Goal: Find contact information: Find contact information

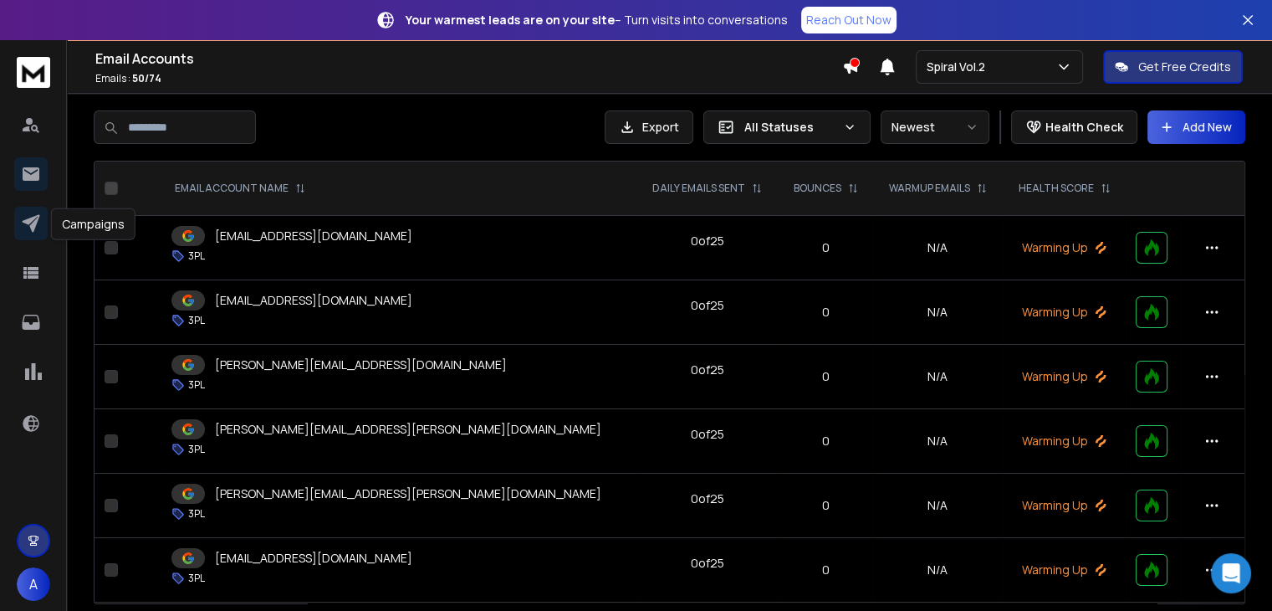
click at [17, 233] on link at bounding box center [30, 223] width 33 height 33
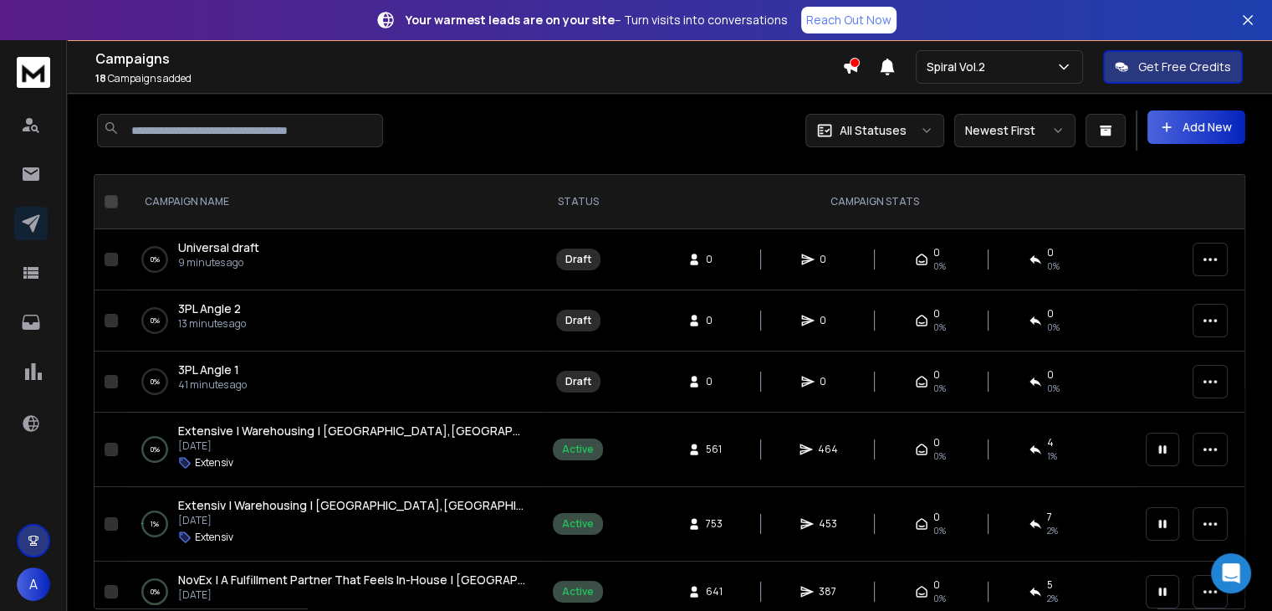
click at [315, 371] on div "0 % 3PL Angle 1 41 minutes ago" at bounding box center [333, 381] width 385 height 40
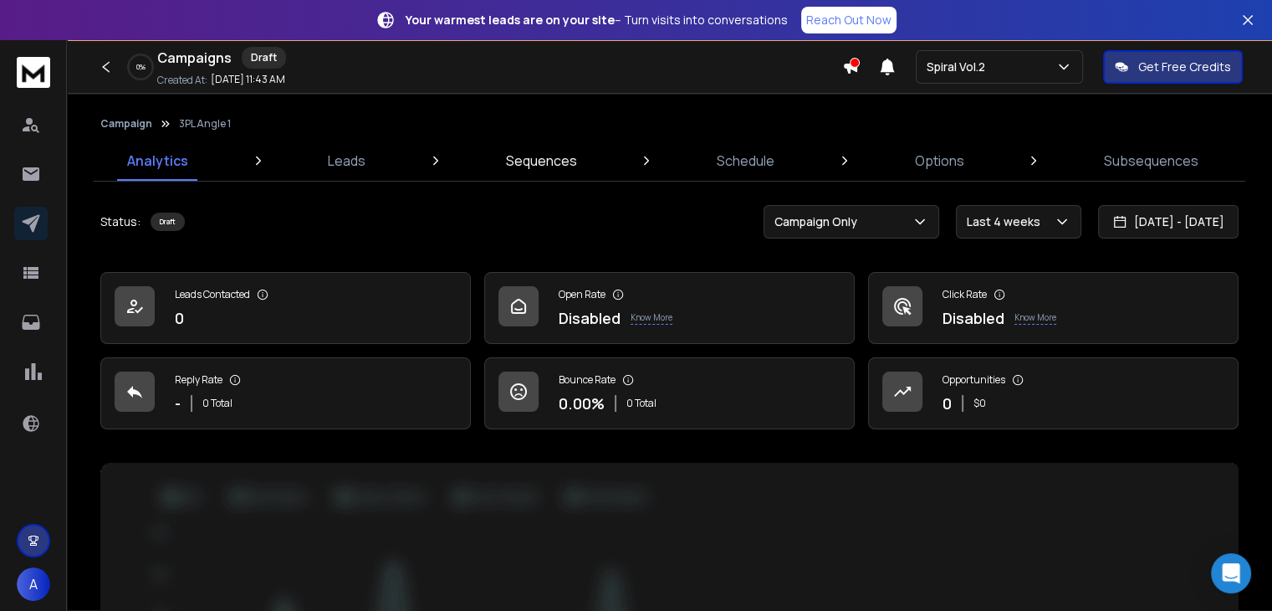
click at [549, 171] on link "Sequences" at bounding box center [541, 161] width 91 height 40
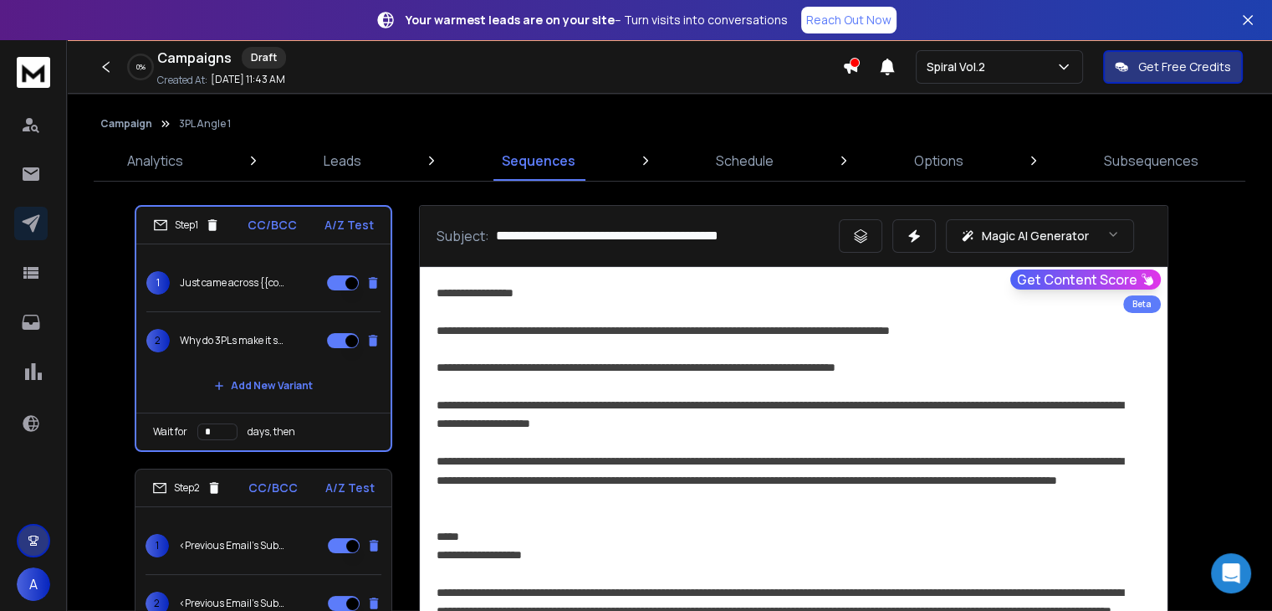
click at [241, 337] on p "Why do 3PLs make it so hard to leave?" at bounding box center [233, 340] width 107 height 13
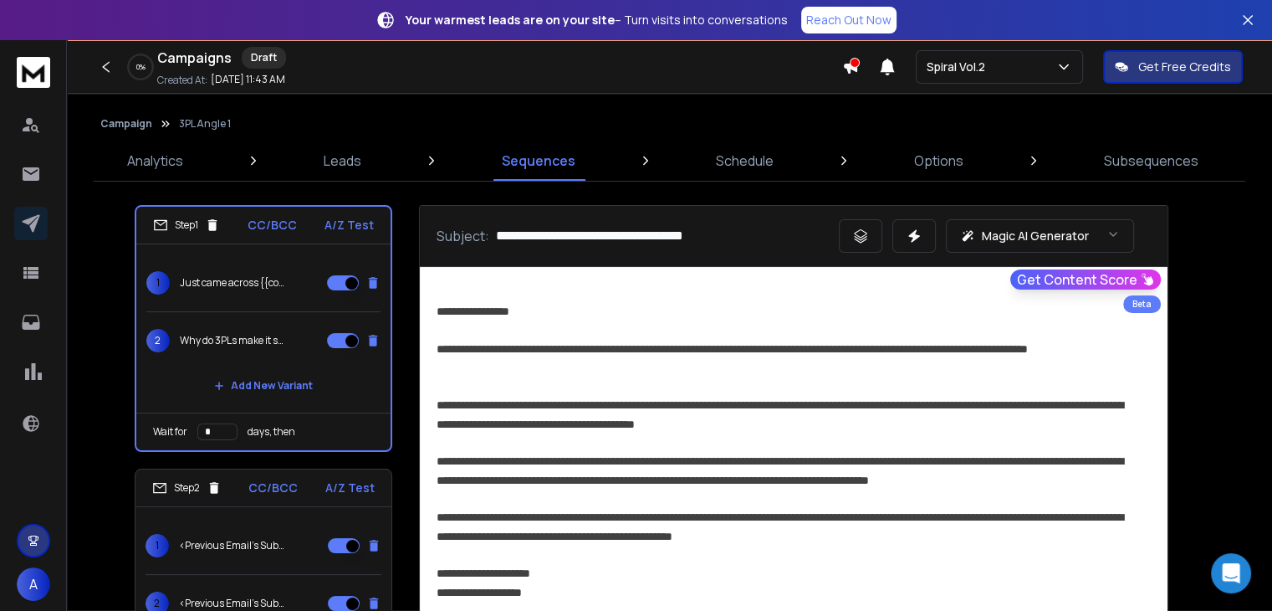
click at [238, 286] on p "Just came across {{companyName}}, had to ask" at bounding box center [233, 282] width 107 height 13
type input "**********"
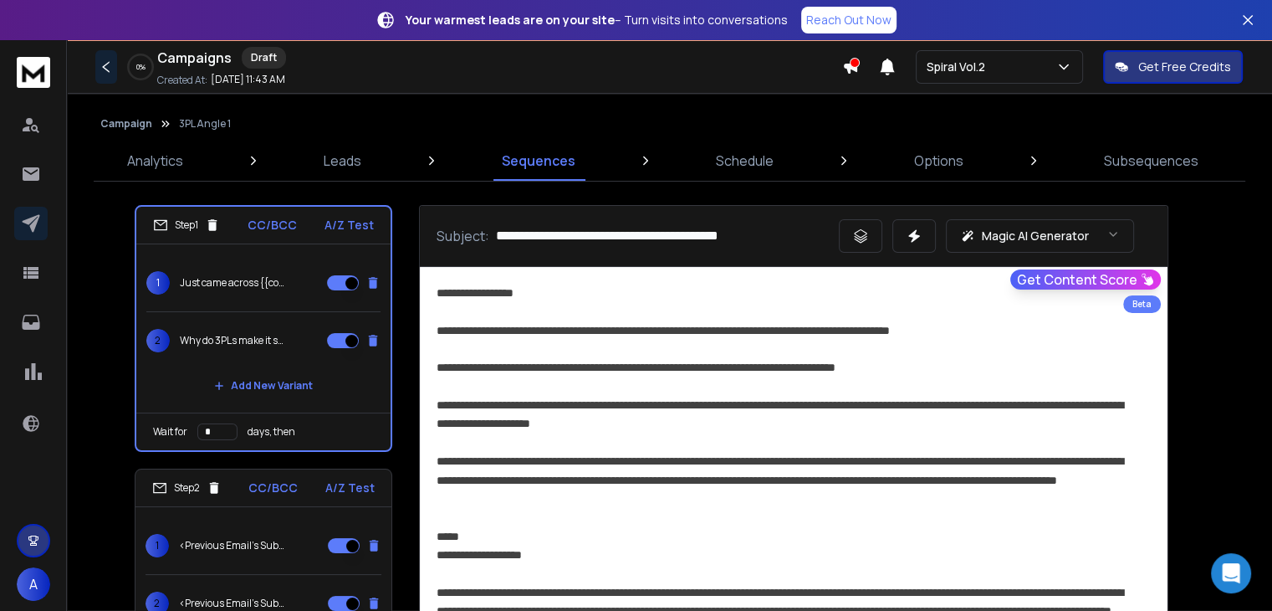
click at [113, 61] on icon at bounding box center [106, 66] width 15 height 15
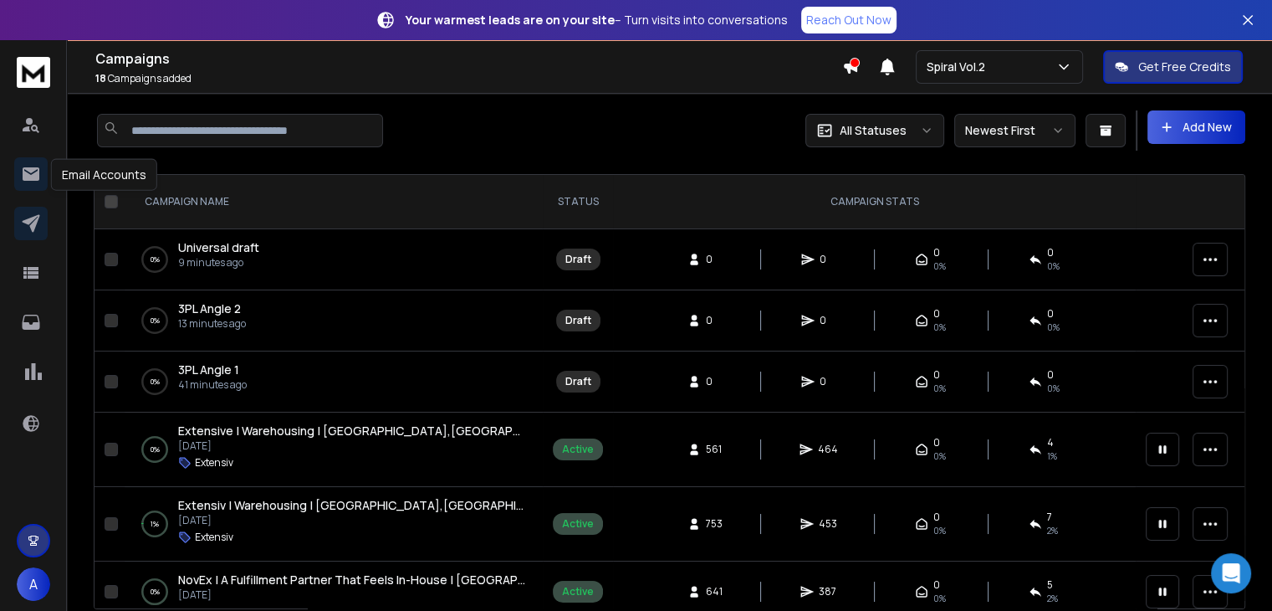
click at [28, 175] on icon at bounding box center [31, 173] width 17 height 13
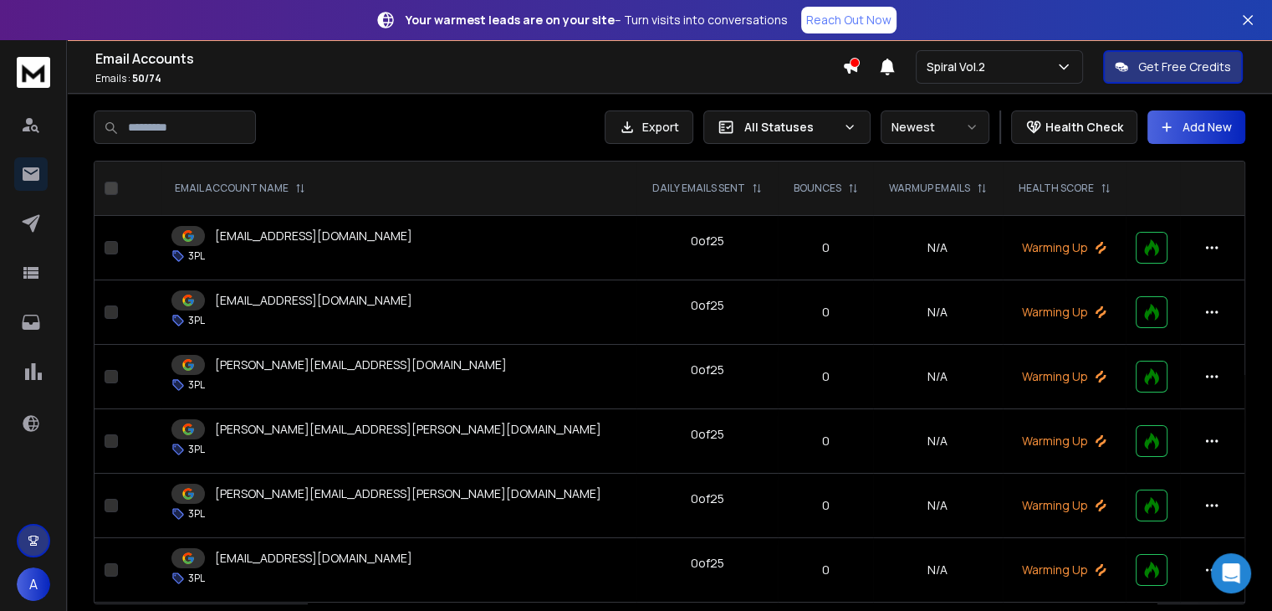
click at [418, 239] on div "[EMAIL_ADDRESS][DOMAIN_NAME]" at bounding box center [398, 236] width 455 height 20
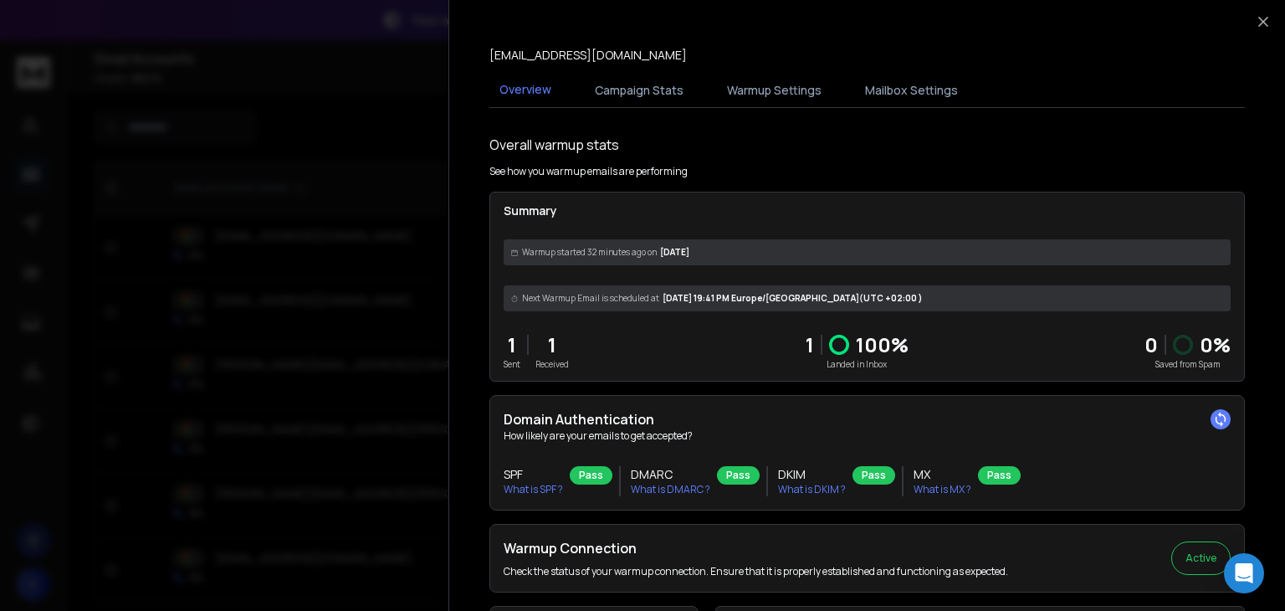
click at [965, 85] on div "Overview Campaign Stats Warmup Settings Mailbox Settings" at bounding box center [866, 90] width 755 height 33
click at [918, 78] on button "Mailbox Settings" at bounding box center [911, 90] width 113 height 37
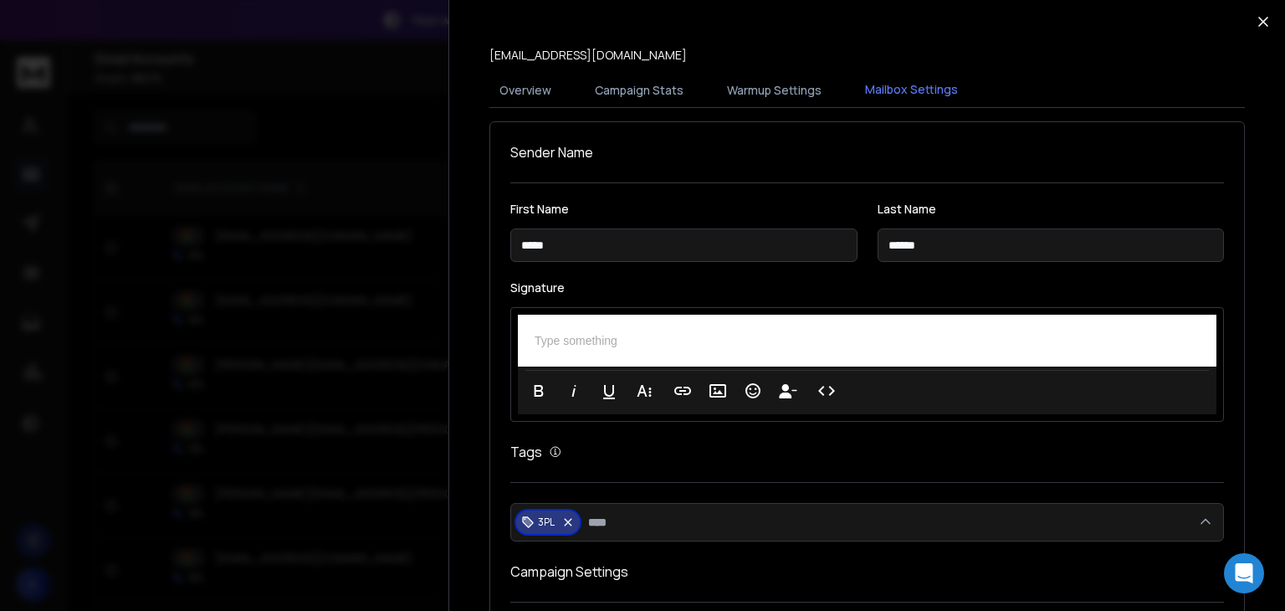
click at [1266, 21] on icon "button" at bounding box center [1263, 21] width 17 height 17
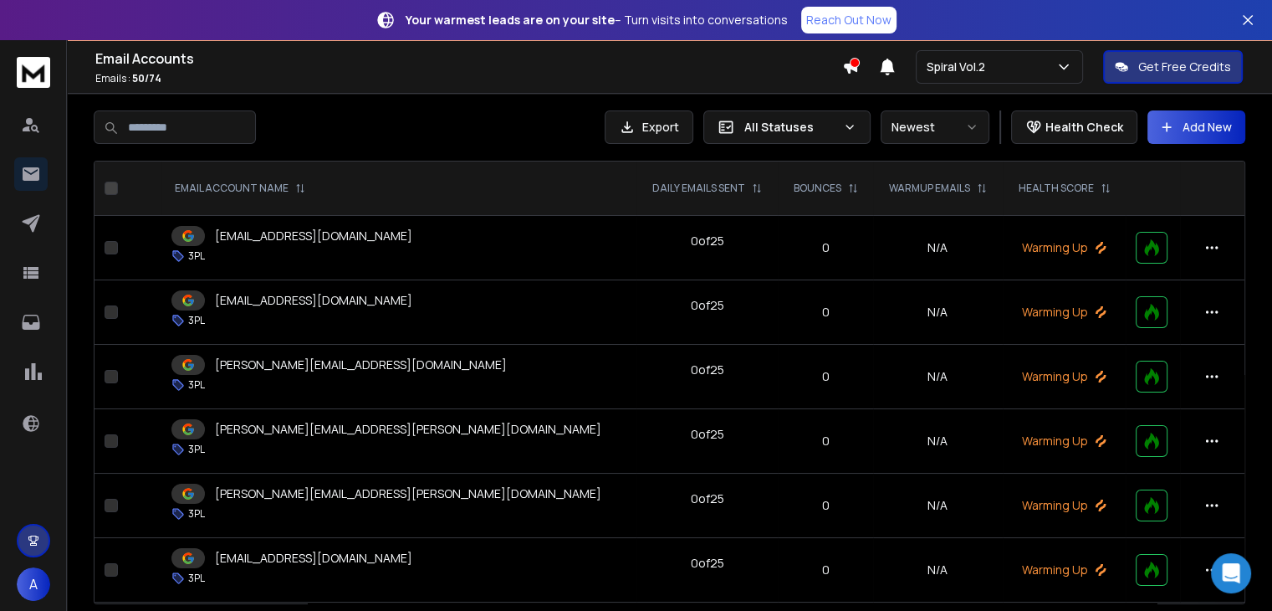
click at [363, 252] on div "3PL" at bounding box center [398, 255] width 455 height 13
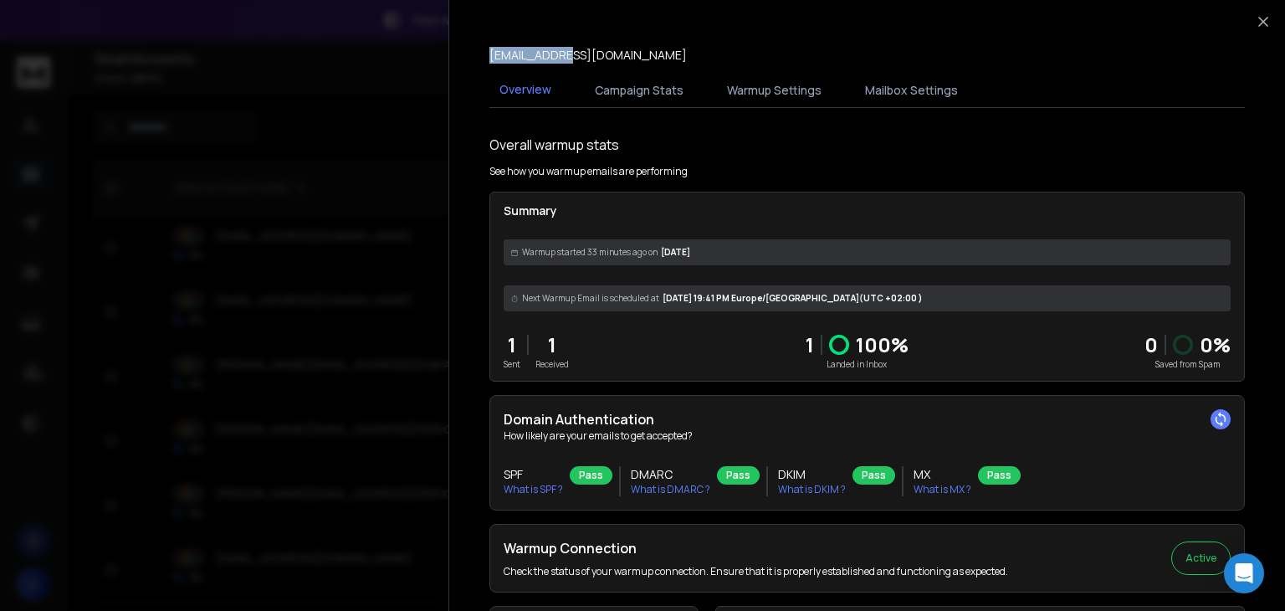
drag, startPoint x: 479, startPoint y: 52, endPoint x: 560, endPoint y: 53, distance: 81.1
click at [527, 48] on p "[EMAIL_ADDRESS][DOMAIN_NAME]" at bounding box center [587, 55] width 197 height 17
drag, startPoint x: 488, startPoint y: 51, endPoint x: 697, endPoint y: 54, distance: 209.1
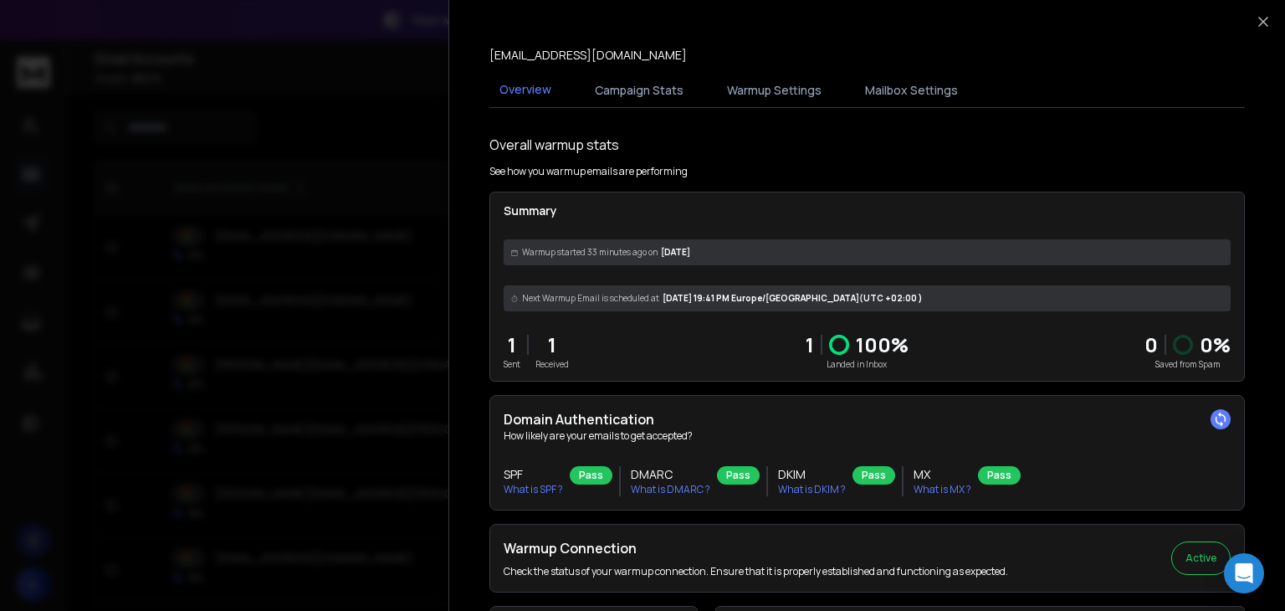
copy p "[EMAIL_ADDRESS][DOMAIN_NAME]"
click at [1264, 31] on div "Multi Select Table Sheet [EMAIL_ADDRESS][DOMAIN_NAME] Overview Campaign Stats W…" at bounding box center [866, 305] width 836 height 611
click at [1259, 20] on icon "button" at bounding box center [1263, 22] width 8 height 8
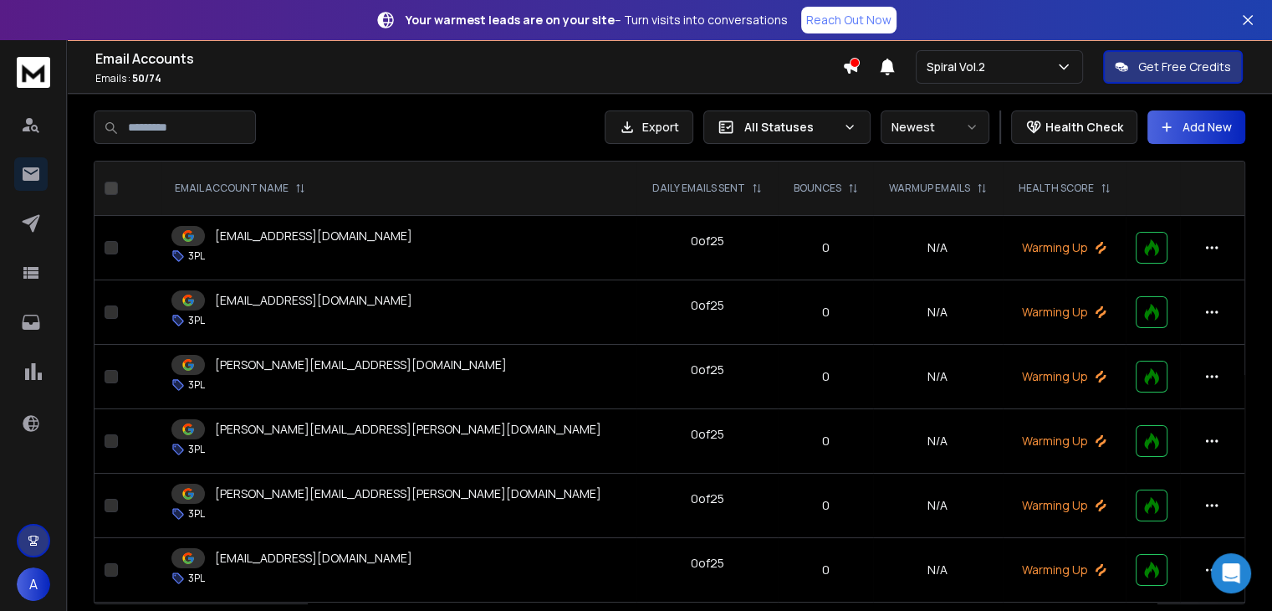
click at [310, 309] on div "[EMAIL_ADDRESS][DOMAIN_NAME]" at bounding box center [291, 300] width 241 height 20
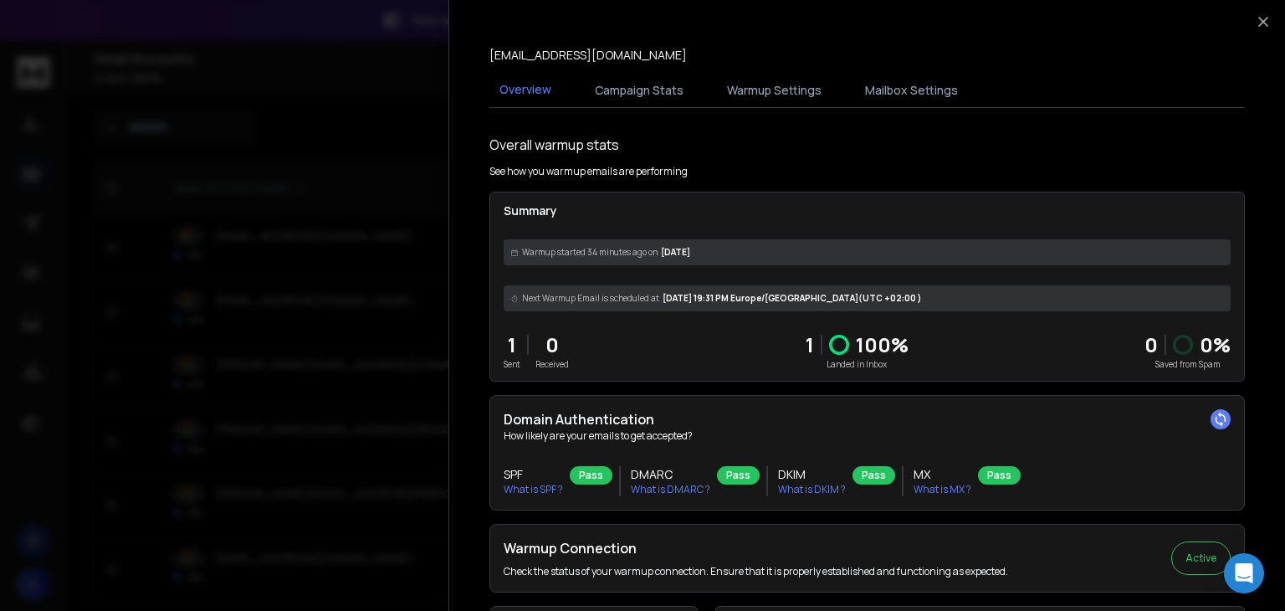
drag, startPoint x: 484, startPoint y: 58, endPoint x: 755, endPoint y: 54, distance: 271.0
click at [860, 177] on div "Overall warmup stats See how you warmup emails are performing" at bounding box center [866, 156] width 755 height 43
click at [1256, 14] on icon "button" at bounding box center [1263, 21] width 17 height 17
